Goal: Task Accomplishment & Management: Manage account settings

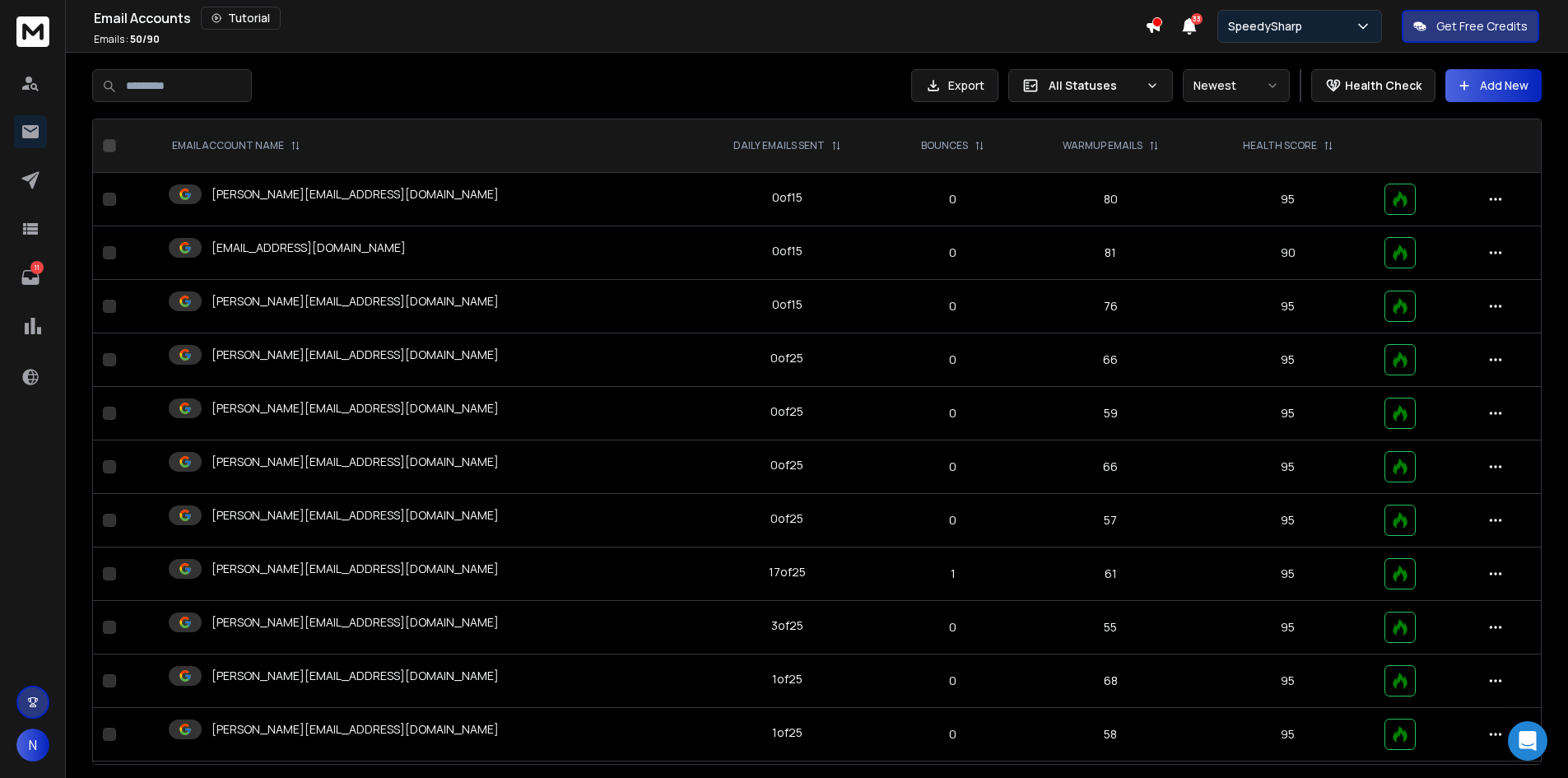
click at [1272, 28] on p "SpeedySharp" at bounding box center [1269, 26] width 81 height 16
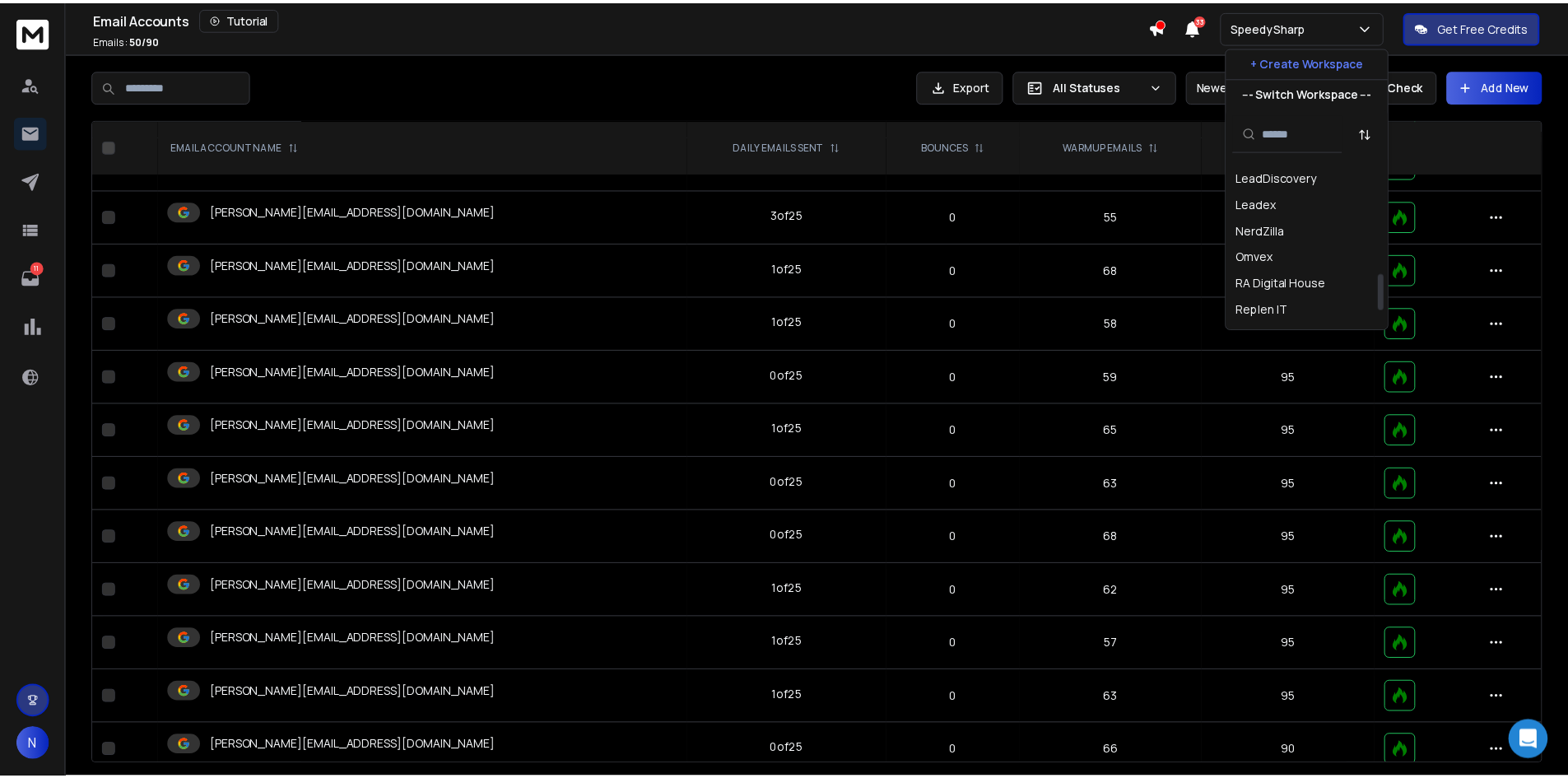
scroll to position [573, 0]
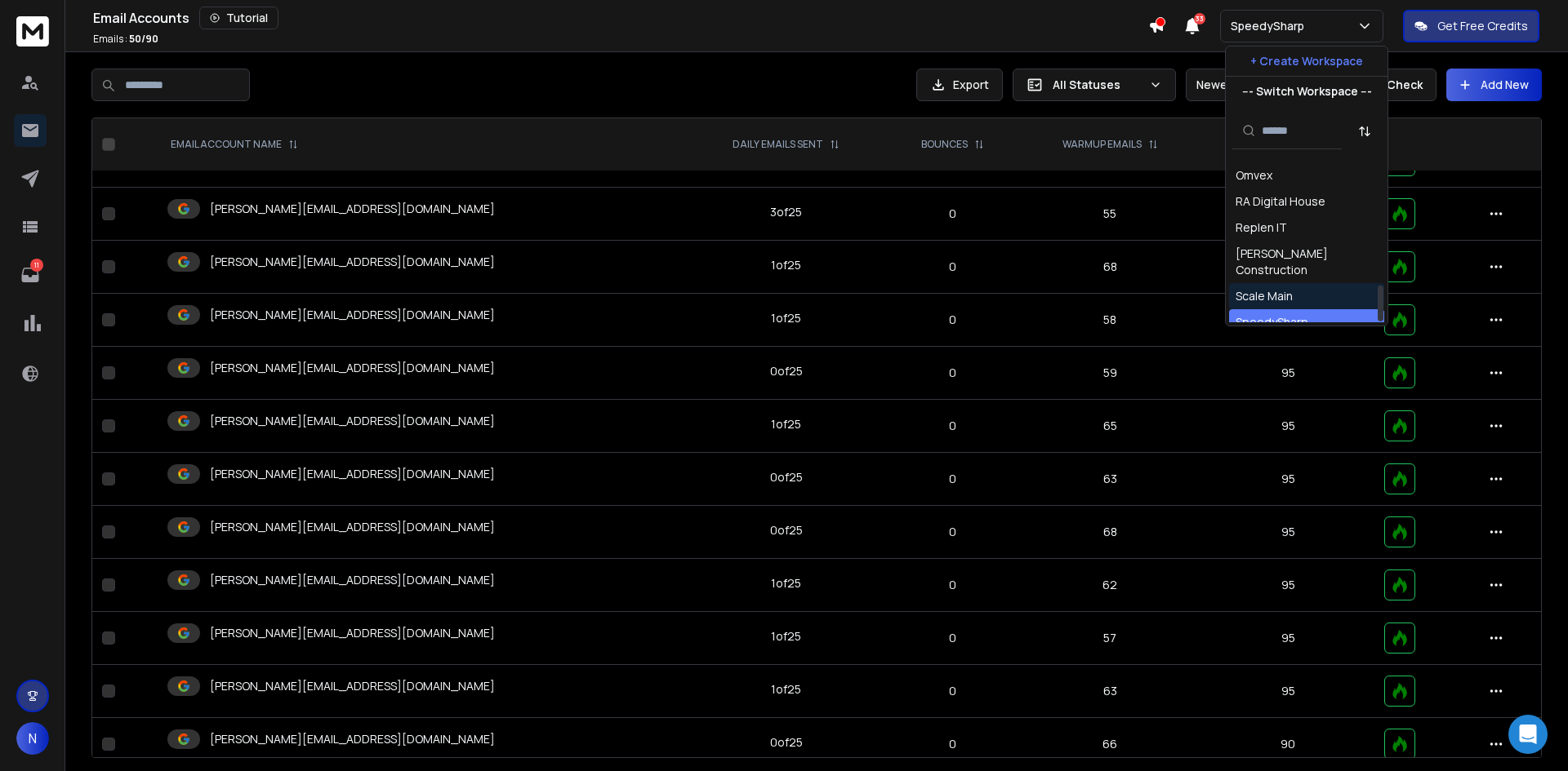
click at [1282, 288] on div "Scale Main" at bounding box center [1264, 296] width 57 height 16
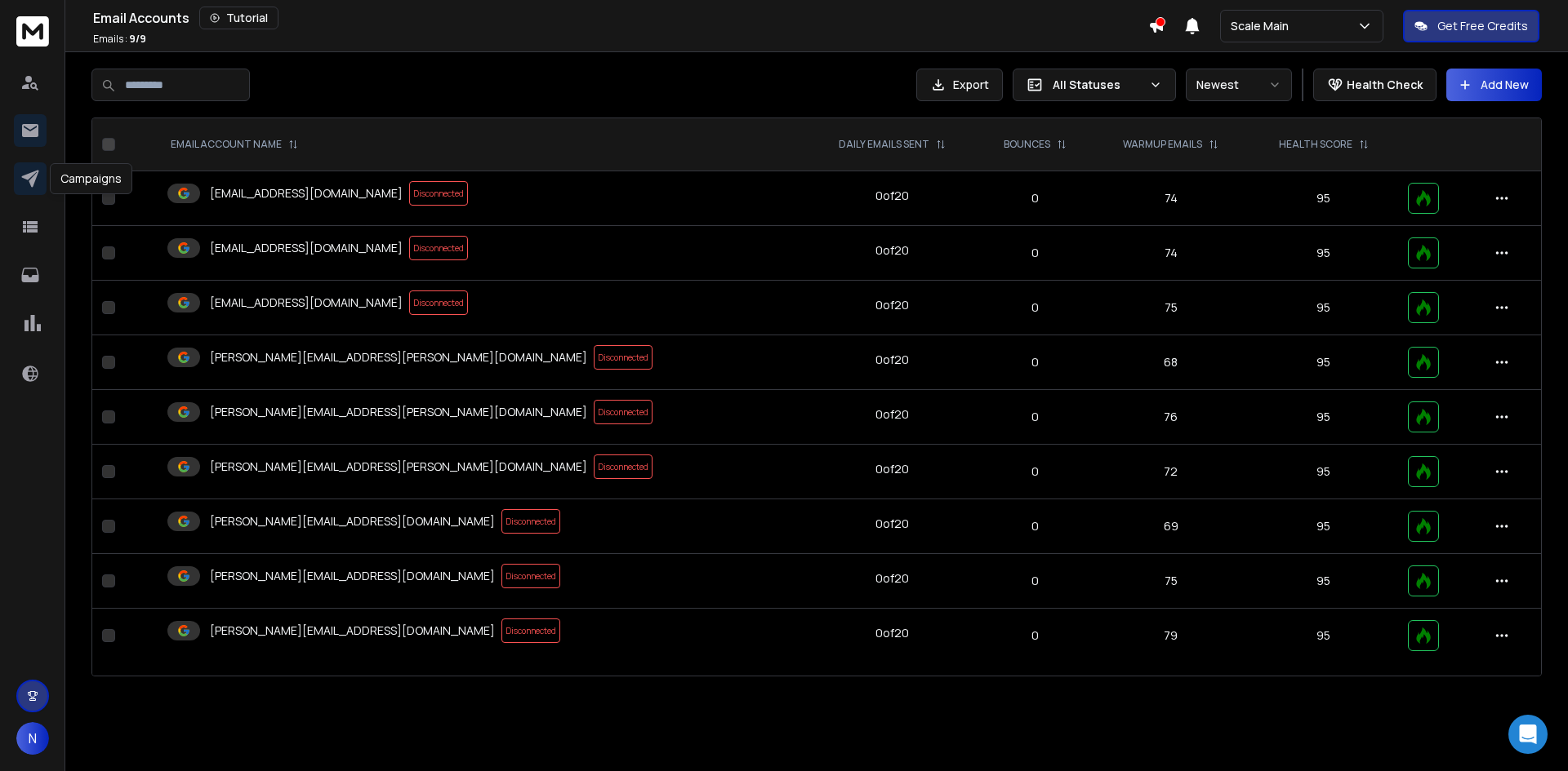
click at [29, 188] on icon at bounding box center [30, 179] width 20 height 20
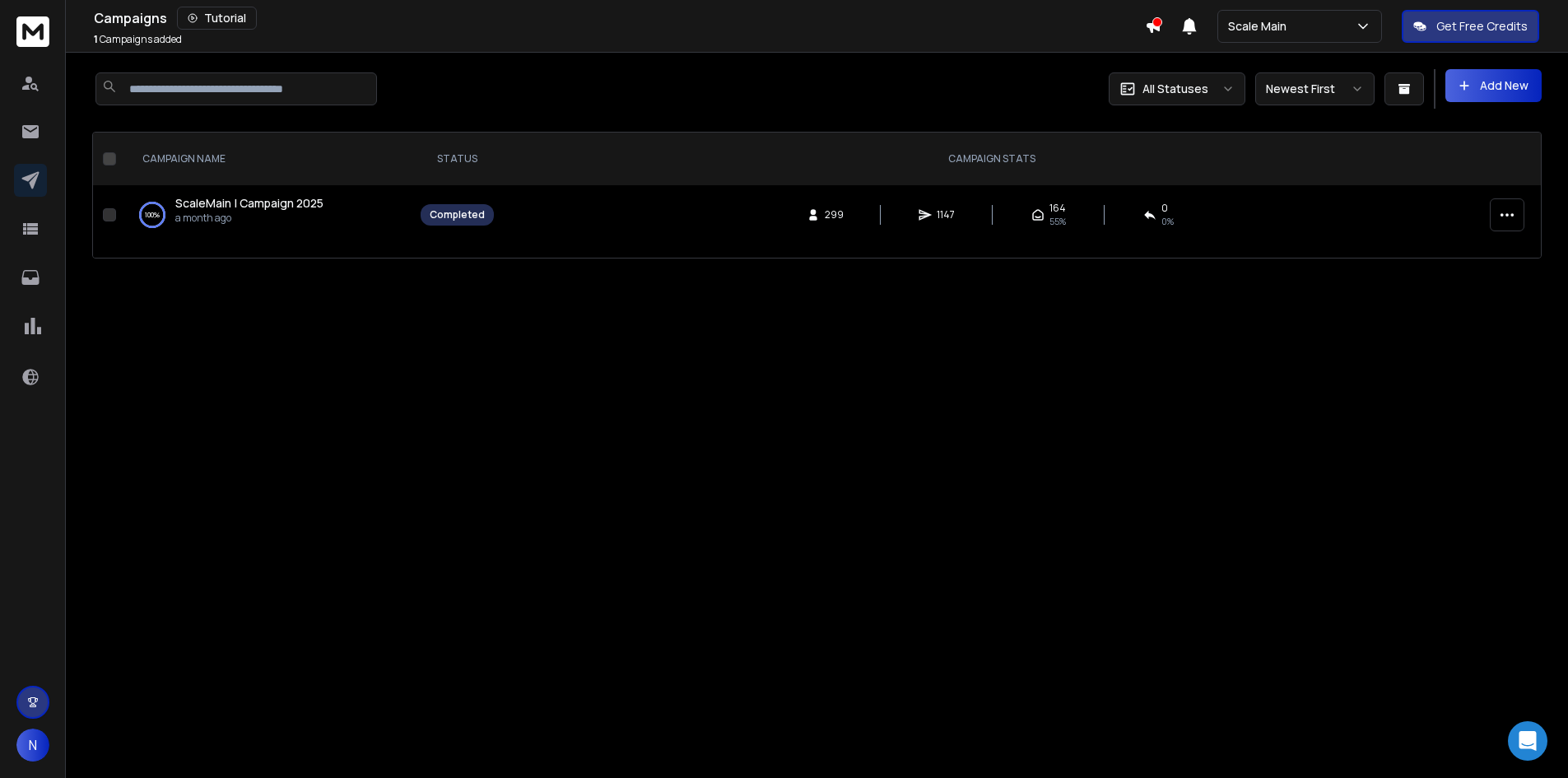
click at [281, 199] on span "ScaleMain | Campaign 2025" at bounding box center [250, 202] width 148 height 15
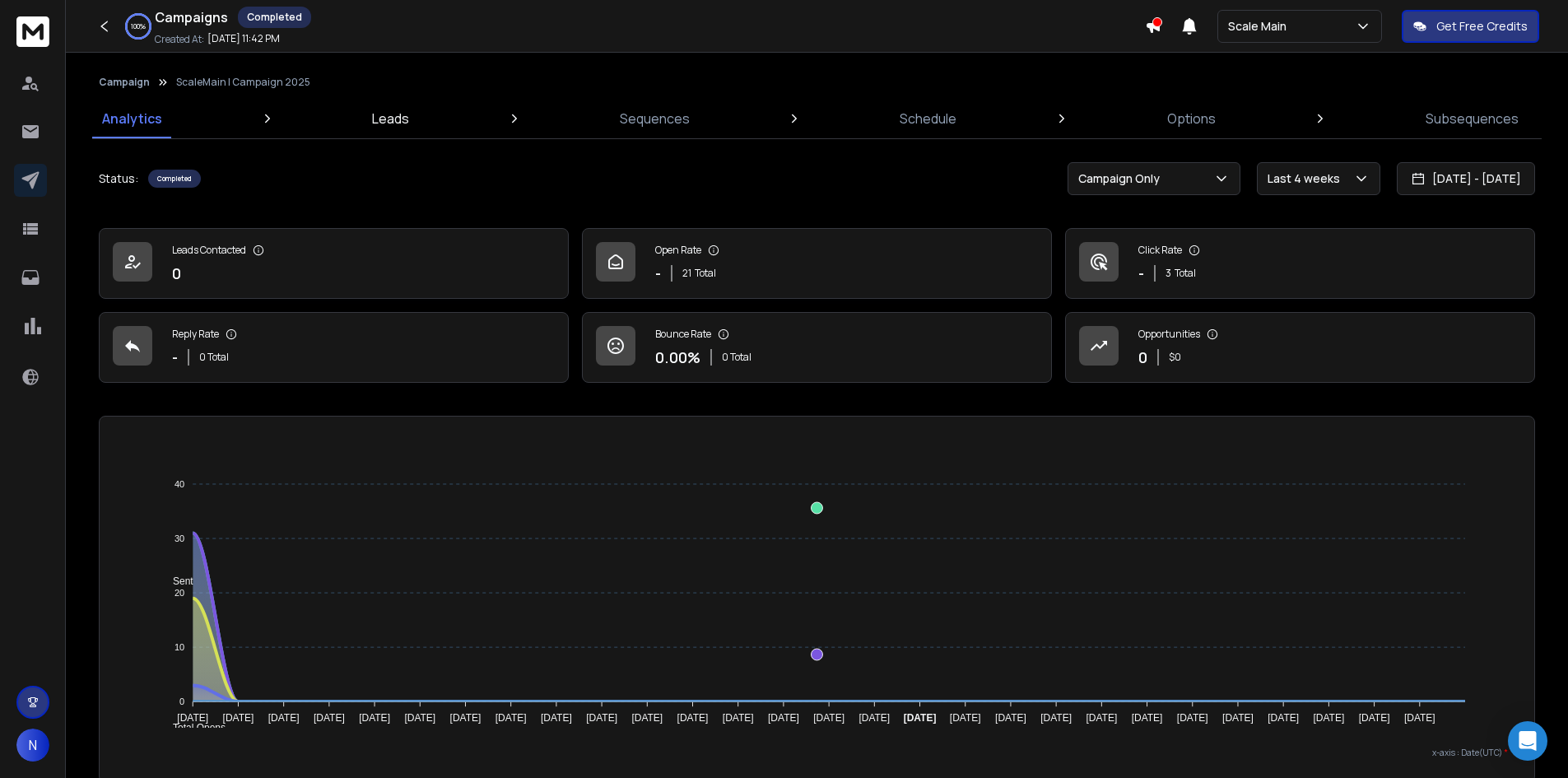
click at [407, 114] on p "Leads" at bounding box center [390, 119] width 37 height 20
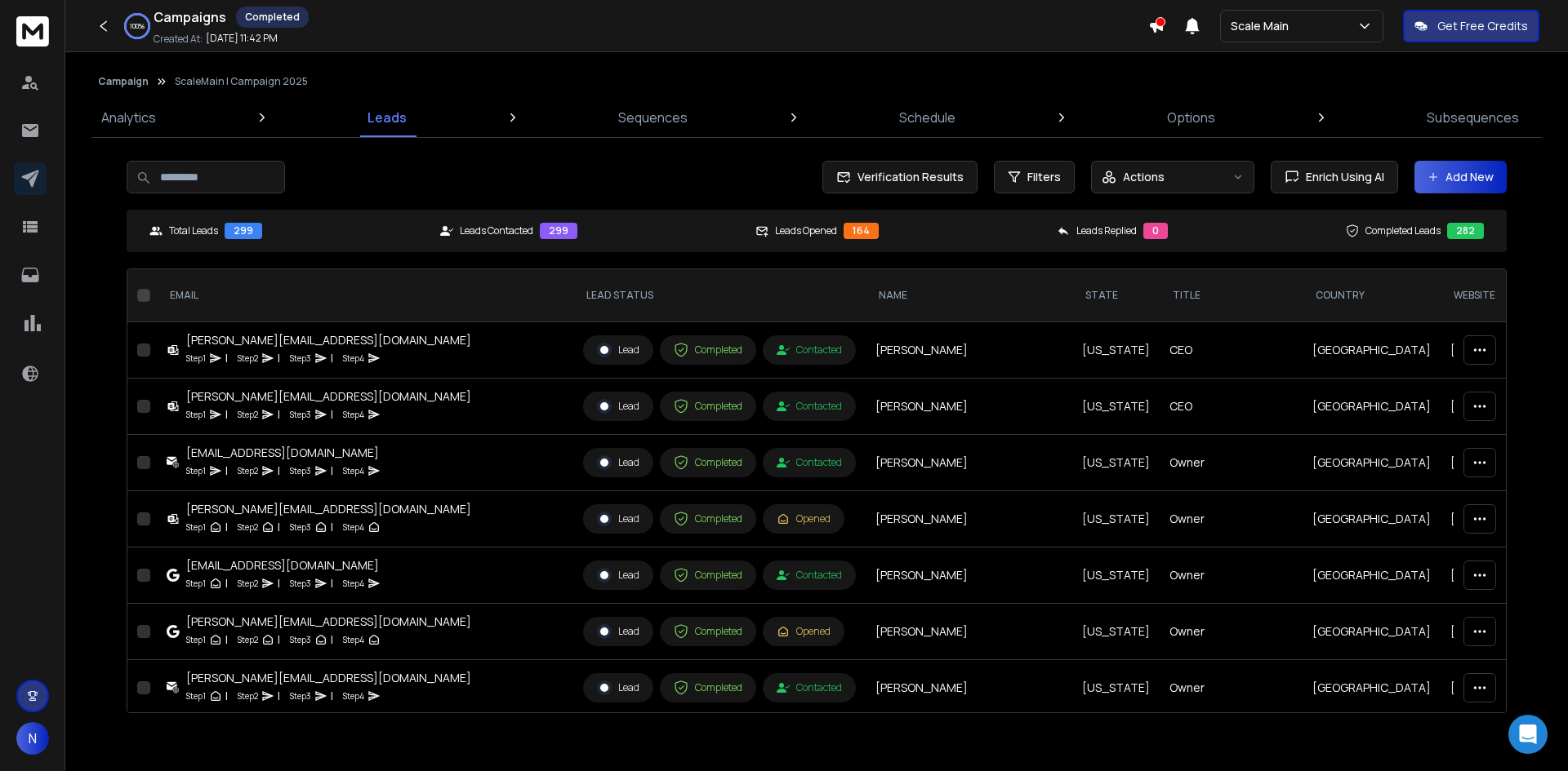
click at [0, 472] on div "N" at bounding box center [32, 385] width 65 height 771
click at [372, 323] on td "[PERSON_NAME][EMAIL_ADDRESS][DOMAIN_NAME] Step 1 | Step 2 | Step 3 | Step 4" at bounding box center [365, 350] width 417 height 56
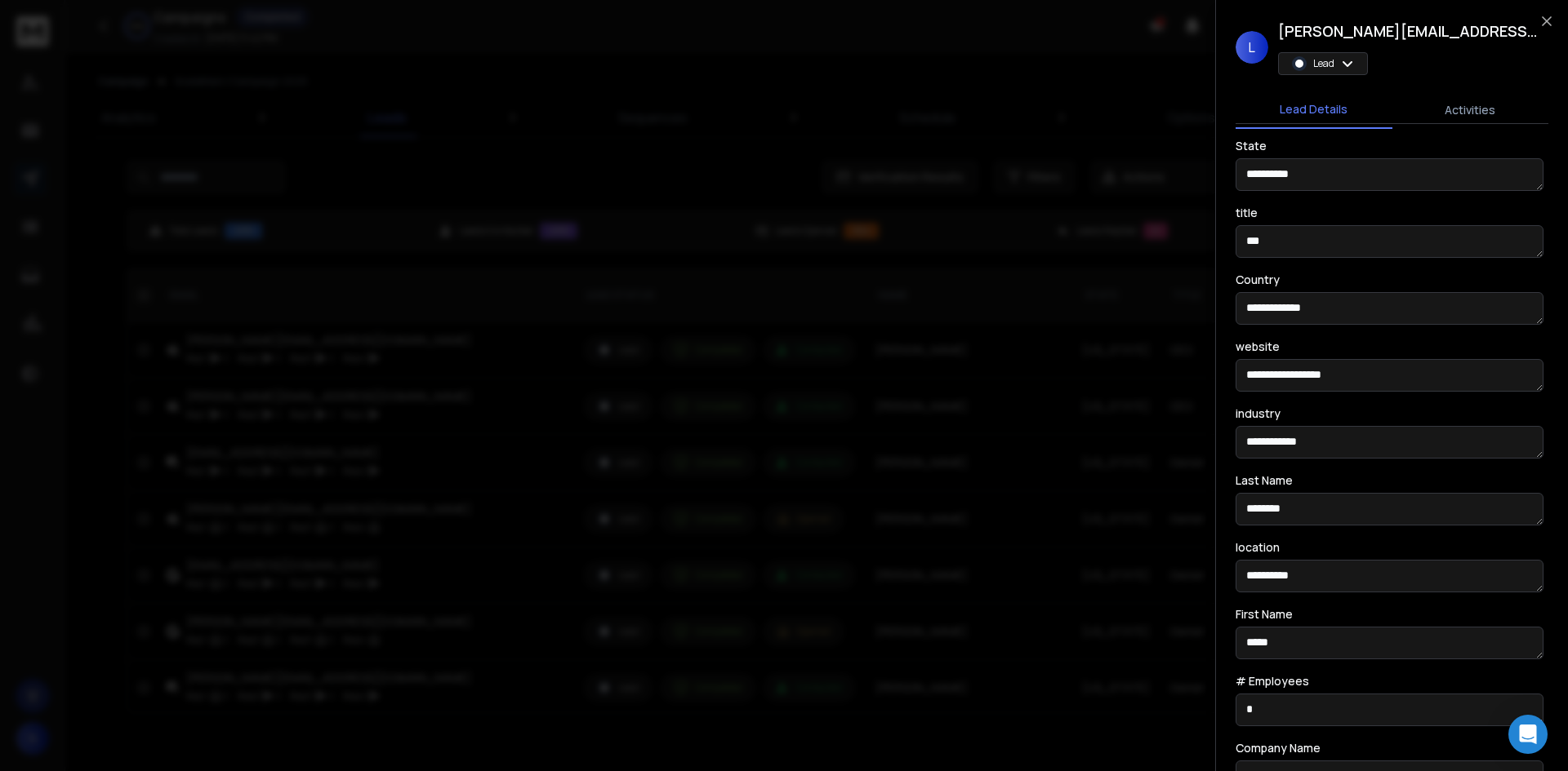
click at [1355, 33] on h1 "[PERSON_NAME][EMAIL_ADDRESS][DOMAIN_NAME]" at bounding box center [1408, 31] width 261 height 23
copy h1 "[PERSON_NAME][EMAIL_ADDRESS][DOMAIN_NAME]"
click at [0, 381] on div at bounding box center [784, 385] width 1568 height 771
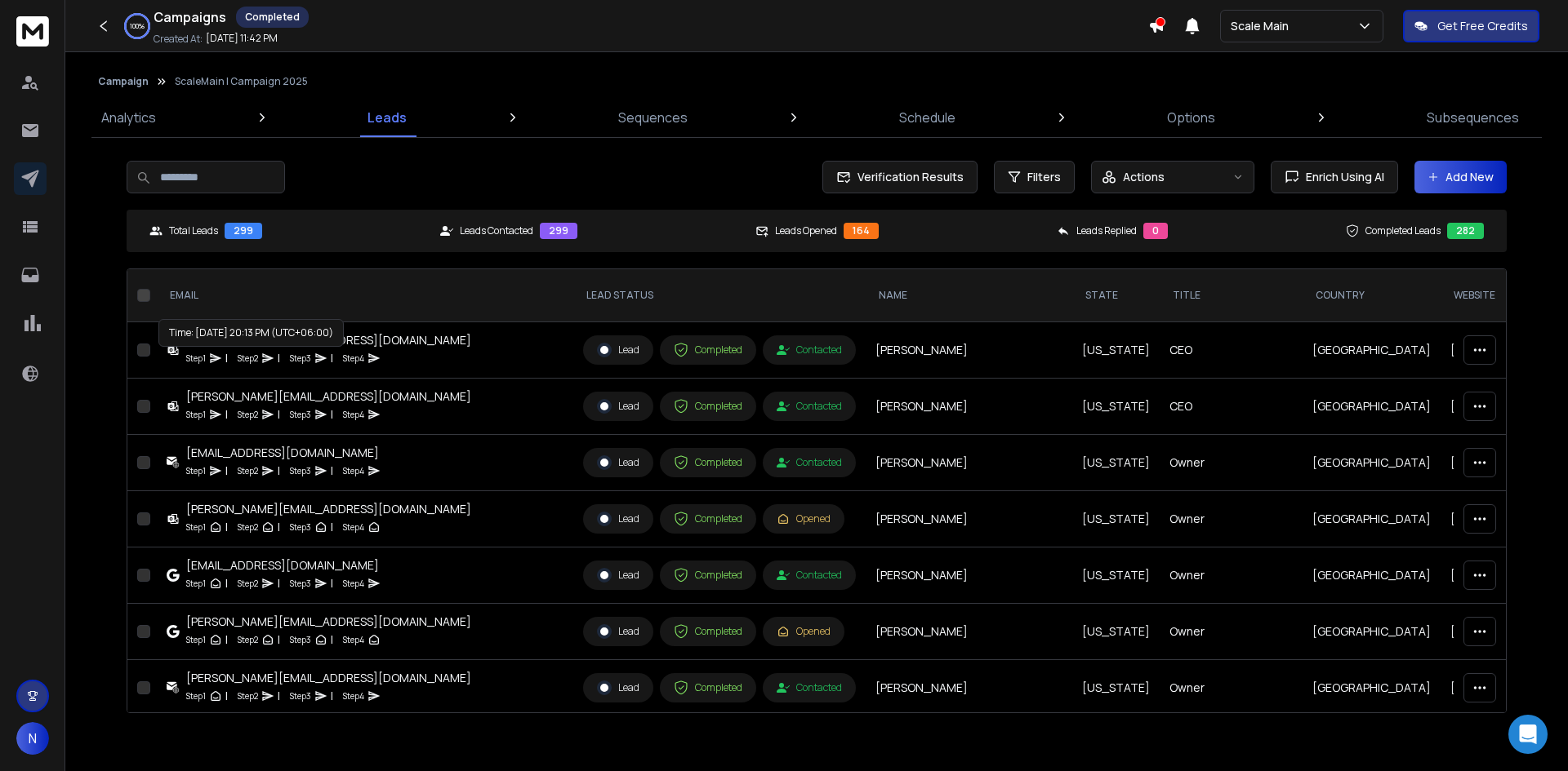
click at [257, 346] on div "Time: [DATE] 20:13 PM (UTC +06:00 )" at bounding box center [250, 332] width 185 height 28
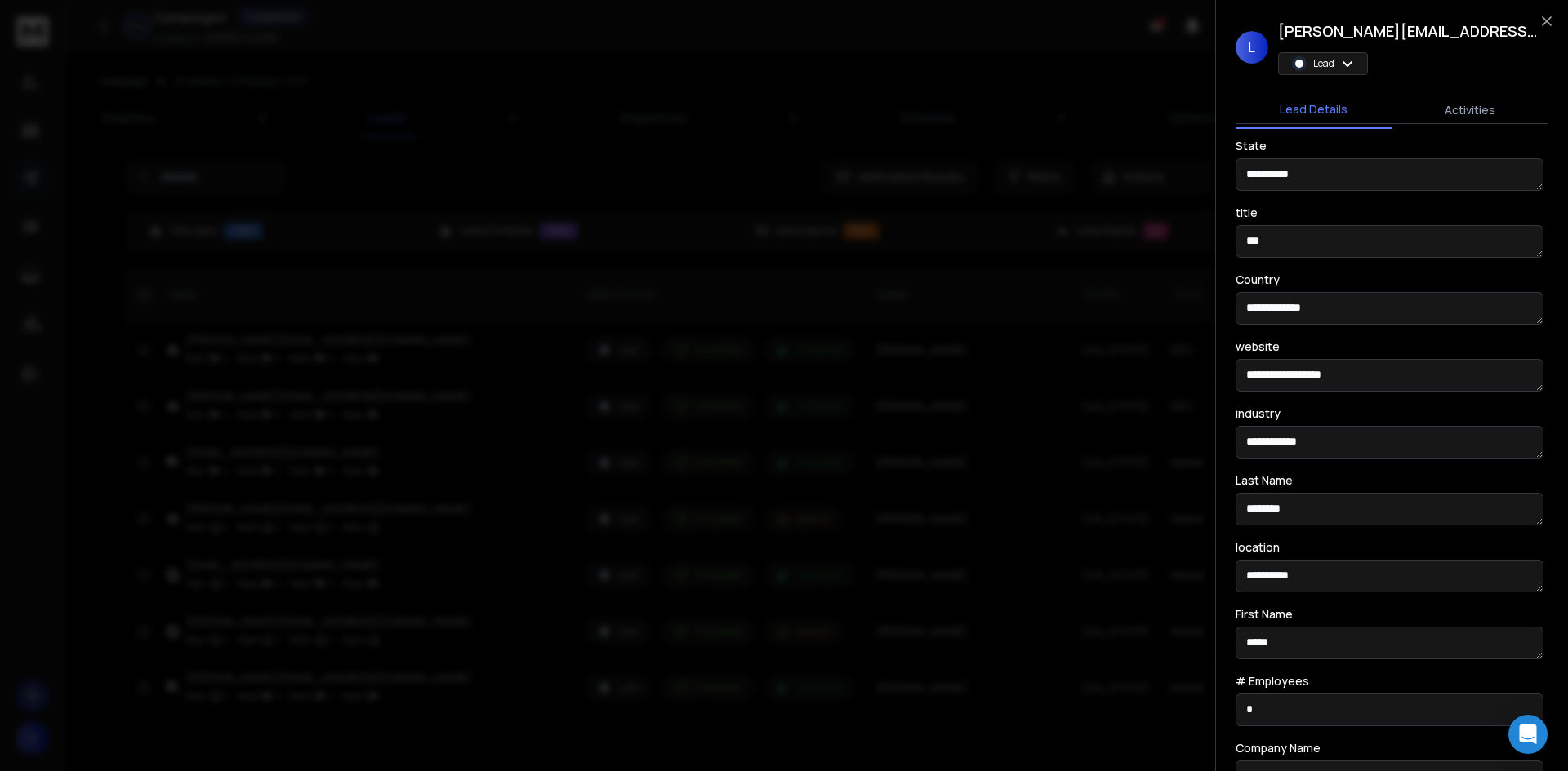
click at [1353, 35] on h1 "[PERSON_NAME][EMAIL_ADDRESS][DOMAIN_NAME]" at bounding box center [1408, 31] width 261 height 23
copy h1 "[PERSON_NAME][EMAIL_ADDRESS][DOMAIN_NAME]"
